Goal: Find contact information: Find contact information

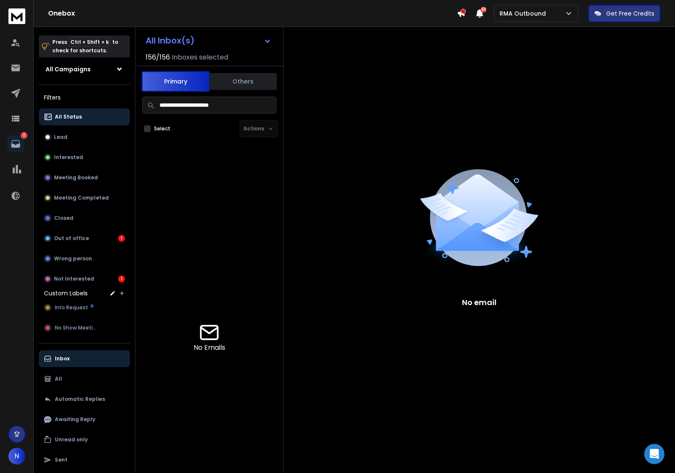
drag, startPoint x: 252, startPoint y: 103, endPoint x: 138, endPoint y: 106, distance: 113.6
click at [138, 106] on div "**********" at bounding box center [210, 294] width 148 height 403
paste input
click at [227, 103] on input "**********" at bounding box center [209, 105] width 134 height 17
click at [165, 101] on input "**********" at bounding box center [209, 105] width 134 height 17
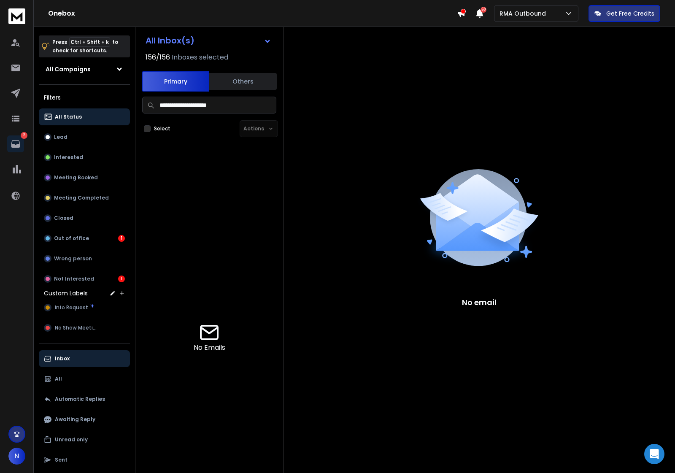
click at [248, 108] on input "**********" at bounding box center [209, 105] width 134 height 17
drag, startPoint x: 248, startPoint y: 108, endPoint x: 244, endPoint y: 108, distance: 4.3
click at [244, 108] on input "**********" at bounding box center [209, 105] width 134 height 17
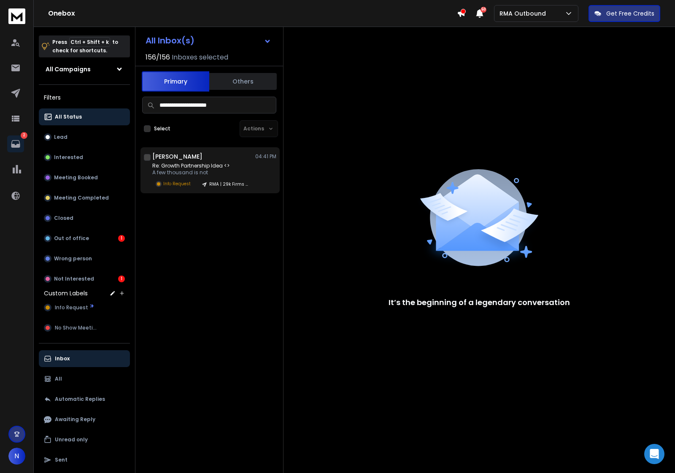
type input "**********"
click at [192, 157] on div "[PERSON_NAME] 04:41 PM" at bounding box center [214, 156] width 124 height 8
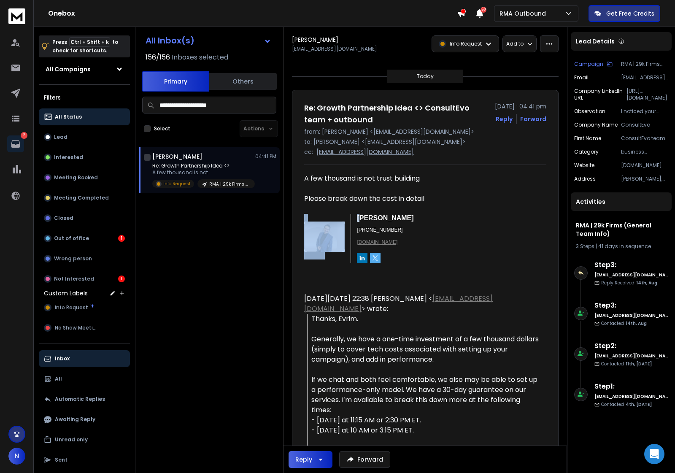
drag, startPoint x: 408, startPoint y: 220, endPoint x: 360, endPoint y: 220, distance: 47.7
click at [360, 220] on div "[PERSON_NAME] [PHONE_NUMBER] [DOMAIN_NAME]" at bounding box center [422, 244] width 236 height 60
click at [415, 233] on div "[PERSON_NAME] [PHONE_NUMBER] [DOMAIN_NAME]" at bounding box center [422, 244] width 236 height 60
drag, startPoint x: 398, startPoint y: 228, endPoint x: 359, endPoint y: 231, distance: 39.4
click at [359, 231] on div "[PERSON_NAME] [PHONE_NUMBER] [DOMAIN_NAME]" at bounding box center [422, 244] width 236 height 60
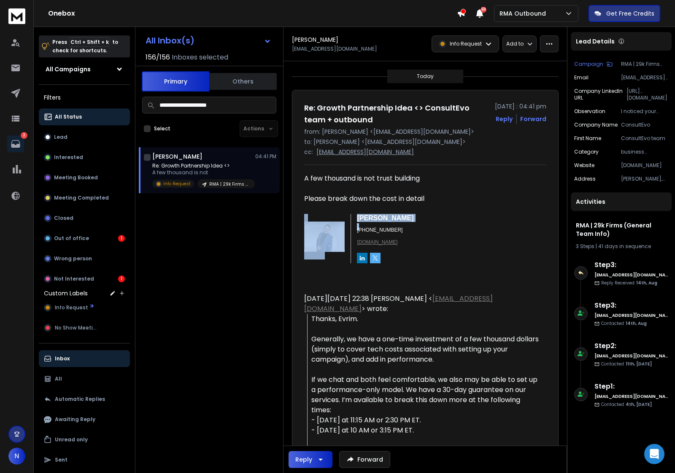
click at [407, 236] on div "[PERSON_NAME] [PHONE_NUMBER] [DOMAIN_NAME]" at bounding box center [422, 244] width 236 height 60
drag, startPoint x: 395, startPoint y: 228, endPoint x: 359, endPoint y: 231, distance: 36.0
click at [359, 231] on td "[PHONE_NUMBER] [DOMAIN_NAME]" at bounding box center [385, 237] width 57 height 20
click at [401, 233] on div "[PERSON_NAME] [PHONE_NUMBER] [DOMAIN_NAME]" at bounding box center [422, 244] width 236 height 60
drag, startPoint x: 398, startPoint y: 212, endPoint x: 387, endPoint y: 218, distance: 12.5
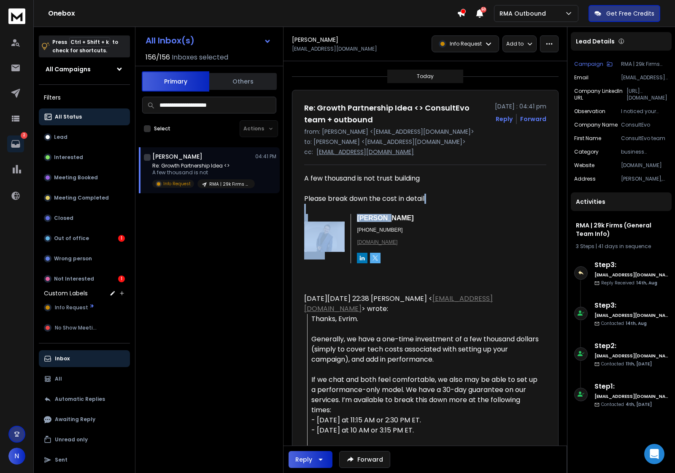
click at [387, 218] on div "Please break down the cost in detail [PERSON_NAME] [PHONE_NUMBER] [DOMAIN_NAME]" at bounding box center [422, 234] width 236 height 80
drag, startPoint x: 416, startPoint y: 224, endPoint x: 408, endPoint y: 225, distance: 8.1
click at [415, 224] on div "[PERSON_NAME] [PHONE_NUMBER] [DOMAIN_NAME]" at bounding box center [422, 244] width 236 height 60
drag, startPoint x: 355, startPoint y: 218, endPoint x: 398, endPoint y: 222, distance: 43.3
click at [398, 222] on div "[PERSON_NAME] [PHONE_NUMBER] [DOMAIN_NAME]" at bounding box center [422, 244] width 236 height 60
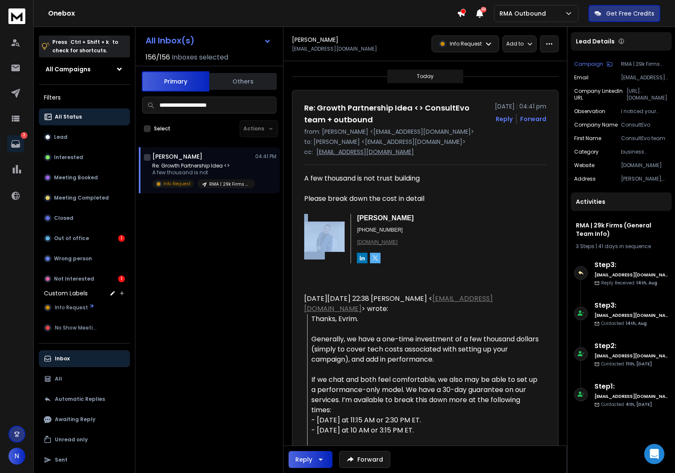
click at [398, 222] on div "[PERSON_NAME] [PHONE_NUMBER] [DOMAIN_NAME]" at bounding box center [422, 244] width 236 height 60
drag, startPoint x: 359, startPoint y: 214, endPoint x: 399, endPoint y: 214, distance: 40.1
click at [399, 214] on div "[PERSON_NAME] [PHONE_NUMBER] [DOMAIN_NAME]" at bounding box center [422, 244] width 236 height 60
click at [272, 324] on div "**********" at bounding box center [210, 263] width 148 height 473
drag, startPoint x: 319, startPoint y: 132, endPoint x: 355, endPoint y: 133, distance: 35.9
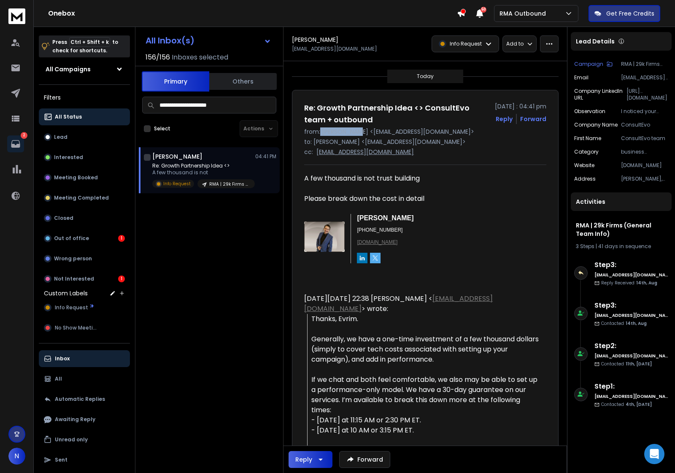
click at [355, 133] on p "from: [PERSON_NAME] <[EMAIL_ADDRESS][DOMAIN_NAME]>" at bounding box center [425, 131] width 242 height 8
copy p "[PERSON_NAME]"
drag, startPoint x: 362, startPoint y: 130, endPoint x: 377, endPoint y: 136, distance: 16.1
click at [377, 136] on div "Re: Growth Partnership Idea <> ConsultEvo team + outbound [DATE] : 04:41 pm Rep…" at bounding box center [425, 129] width 242 height 54
drag, startPoint x: 360, startPoint y: 132, endPoint x: 428, endPoint y: 132, distance: 67.5
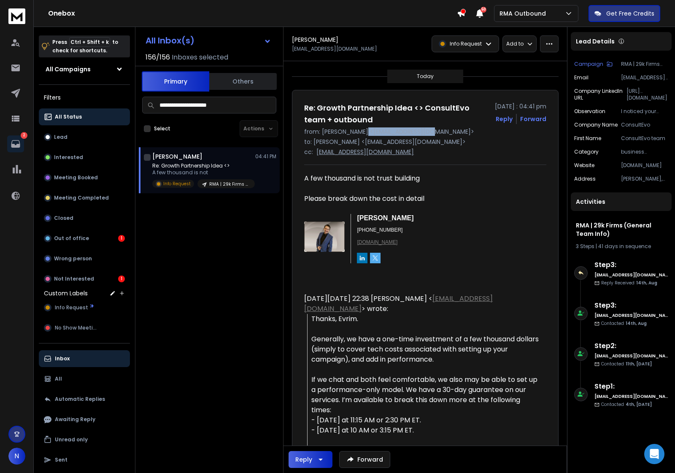
click at [428, 132] on p "from: [PERSON_NAME] <[EMAIL_ADDRESS][DOMAIN_NAME]>" at bounding box center [425, 131] width 242 height 8
copy p "[EMAIL_ADDRESS][DOMAIN_NAME]"
click at [406, 226] on div "[PERSON_NAME] [PHONE_NUMBER] [DOMAIN_NAME]" at bounding box center [422, 244] width 236 height 60
drag, startPoint x: 402, startPoint y: 227, endPoint x: 410, endPoint y: 233, distance: 10.6
click at [409, 233] on div "[PERSON_NAME] [PHONE_NUMBER] [DOMAIN_NAME]" at bounding box center [422, 244] width 236 height 60
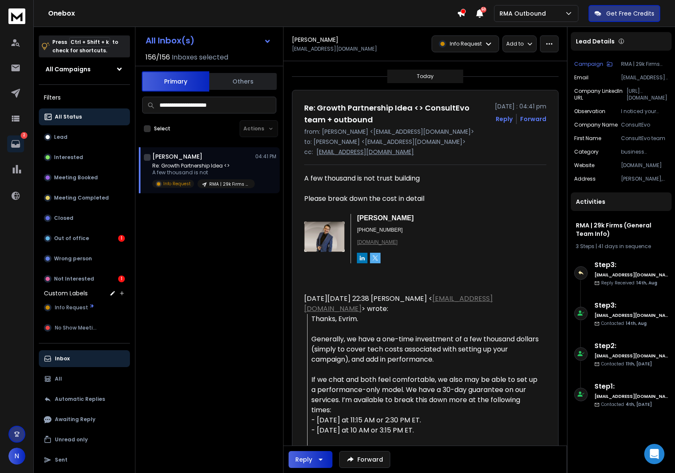
click at [421, 238] on div "[PERSON_NAME] [PHONE_NUMBER] [DOMAIN_NAME]" at bounding box center [422, 244] width 236 height 60
click at [59, 65] on h1 "All Campaigns" at bounding box center [68, 69] width 45 height 8
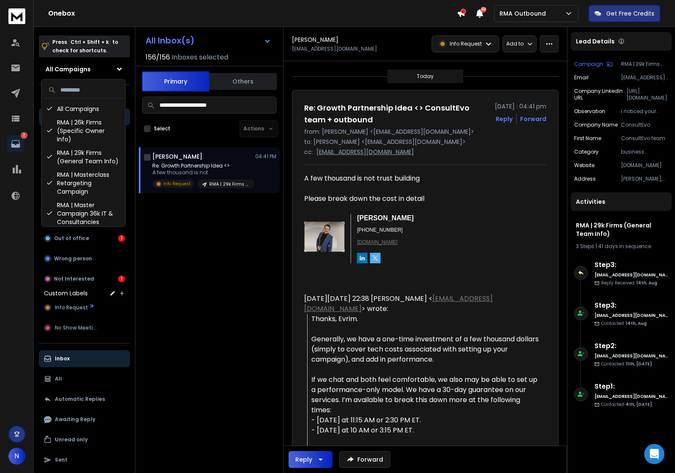
click at [70, 79] on div "Press Ctrl + Shift + k to check for shortcuts. All Campaigns All Campaigns Filt…" at bounding box center [84, 263] width 101 height 473
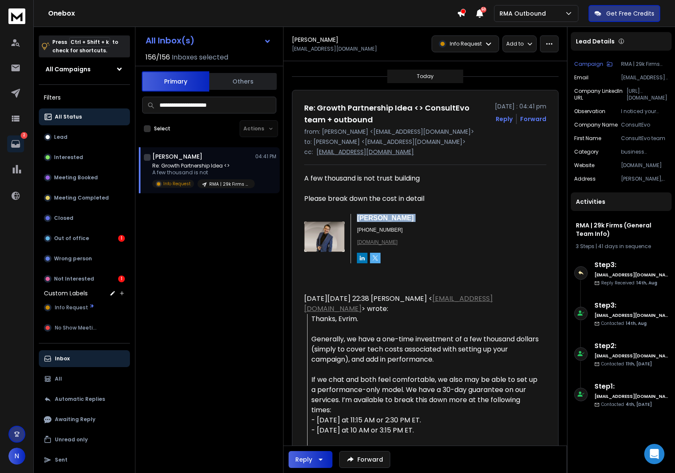
drag, startPoint x: 394, startPoint y: 229, endPoint x: 355, endPoint y: 226, distance: 38.5
click at [355, 226] on td "[PERSON_NAME] [PHONE_NUMBER] [DOMAIN_NAME]" at bounding box center [382, 238] width 63 height 49
click at [207, 295] on div "**********" at bounding box center [210, 263] width 148 height 473
drag, startPoint x: 356, startPoint y: 229, endPoint x: 385, endPoint y: 231, distance: 28.8
click at [385, 231] on td "[PERSON_NAME] [PHONE_NUMBER] [DOMAIN_NAME]" at bounding box center [382, 238] width 63 height 49
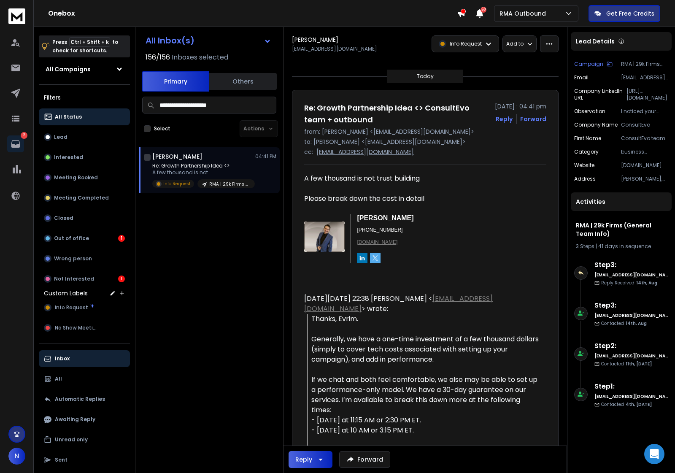
click at [241, 266] on div "**********" at bounding box center [210, 263] width 148 height 473
click at [399, 227] on div "[PERSON_NAME] [PHONE_NUMBER] [DOMAIN_NAME]" at bounding box center [422, 244] width 236 height 60
drag, startPoint x: 399, startPoint y: 228, endPoint x: 353, endPoint y: 228, distance: 45.6
click at [353, 228] on div "[PERSON_NAME] [PHONE_NUMBER] [DOMAIN_NAME]" at bounding box center [422, 244] width 236 height 60
click at [250, 256] on div "**********" at bounding box center [210, 263] width 148 height 473
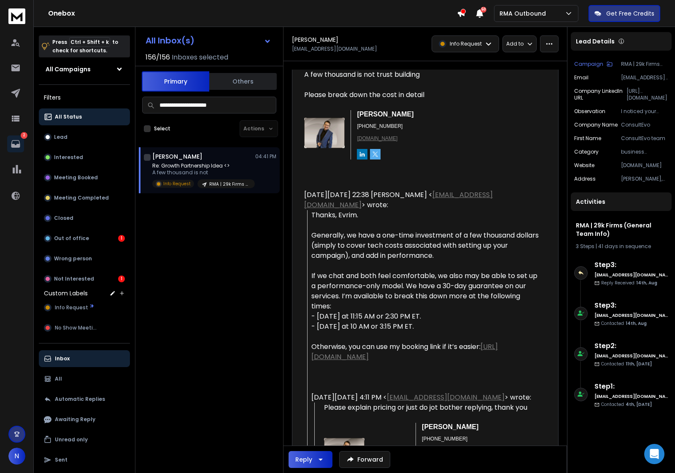
scroll to position [106, 0]
